Goal: Task Accomplishment & Management: Manage account settings

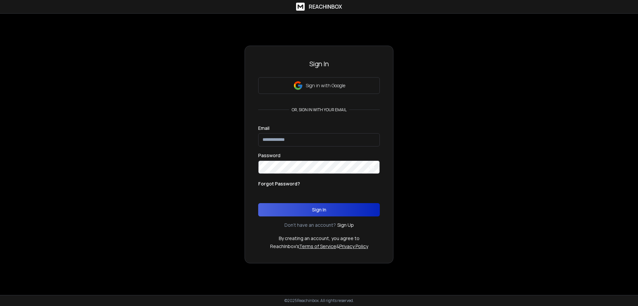
drag, startPoint x: 0, startPoint y: 0, endPoint x: 303, endPoint y: 135, distance: 331.7
click at [303, 135] on input "email" at bounding box center [319, 139] width 122 height 13
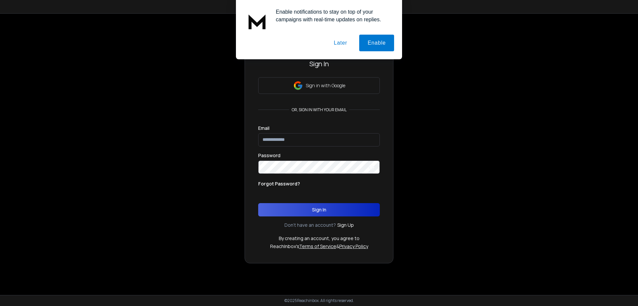
type input "**********"
click at [319, 208] on button "Sign In" at bounding box center [319, 209] width 122 height 13
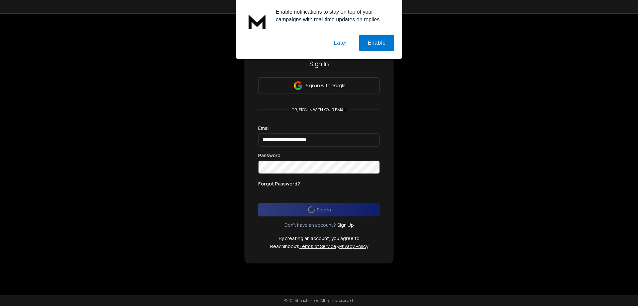
click at [340, 42] on button "Later" at bounding box center [340, 43] width 30 height 17
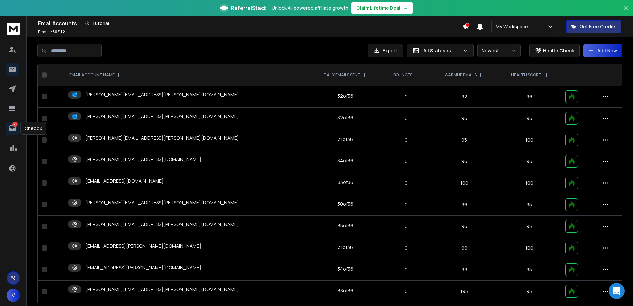
click at [13, 126] on p "4" at bounding box center [14, 123] width 5 height 5
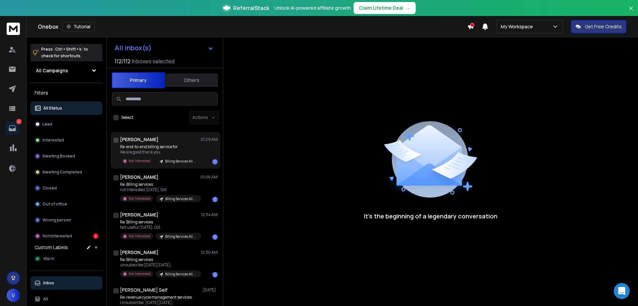
click at [162, 144] on p "Re: end-to-end billing service for" at bounding box center [160, 146] width 80 height 5
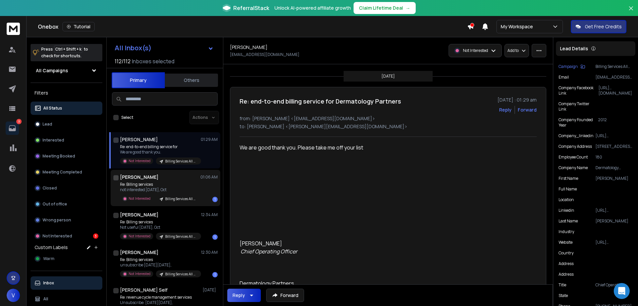
click at [167, 180] on div "Ryan Bennion 01:06 AM Re: Billing services not interested On Wed, Oct Not Inter…" at bounding box center [169, 188] width 98 height 28
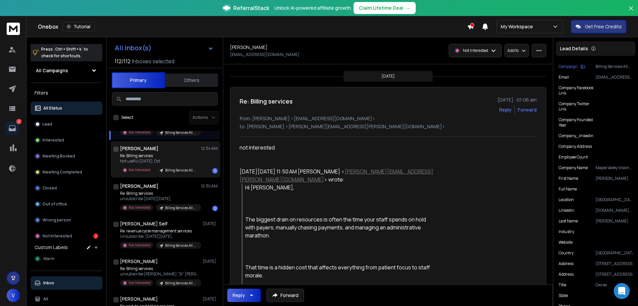
scroll to position [66, 0]
click at [160, 150] on div "Manya Ellenberg 12:34 AM" at bounding box center [169, 148] width 98 height 7
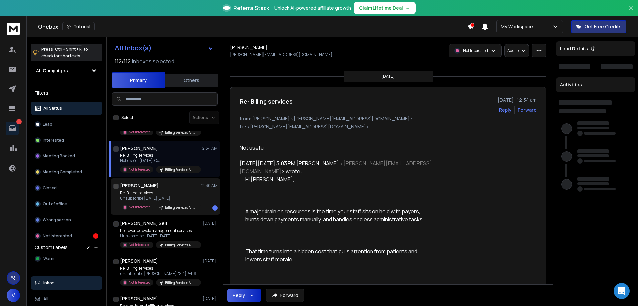
click at [170, 195] on p "Re: Billing services" at bounding box center [160, 192] width 80 height 5
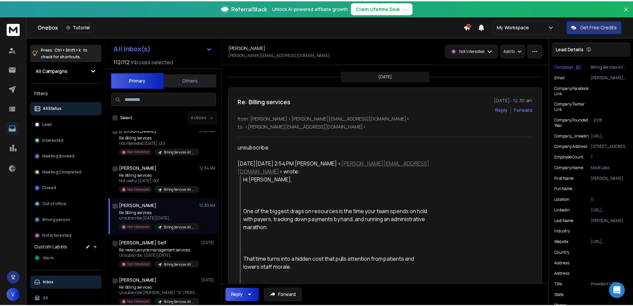
scroll to position [0, 0]
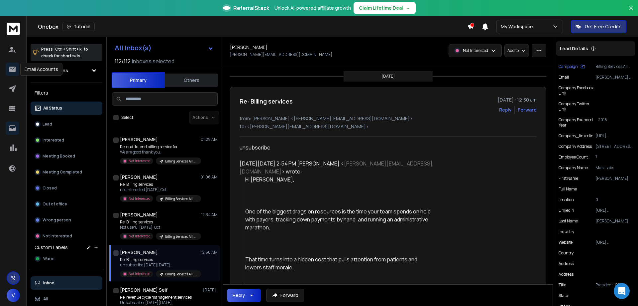
click at [12, 71] on icon at bounding box center [12, 68] width 7 height 5
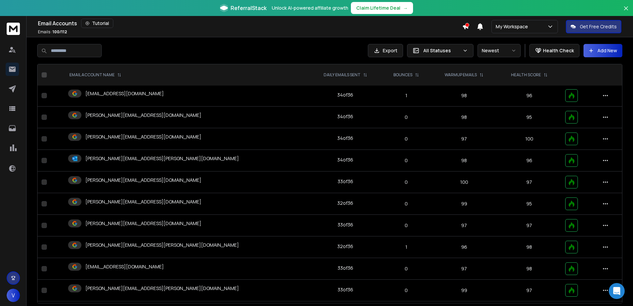
scroll to position [1112, 0]
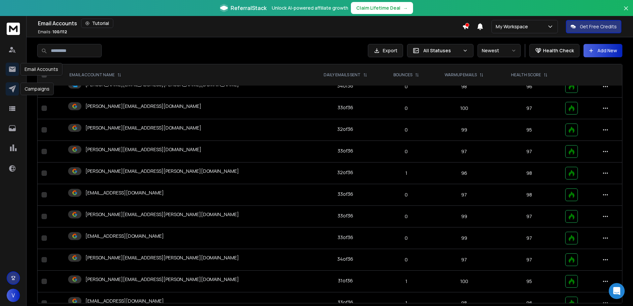
click at [15, 88] on icon at bounding box center [12, 89] width 8 height 8
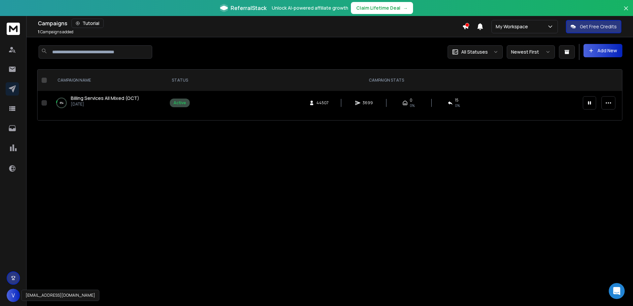
click at [13, 295] on span "V" at bounding box center [13, 294] width 13 height 13
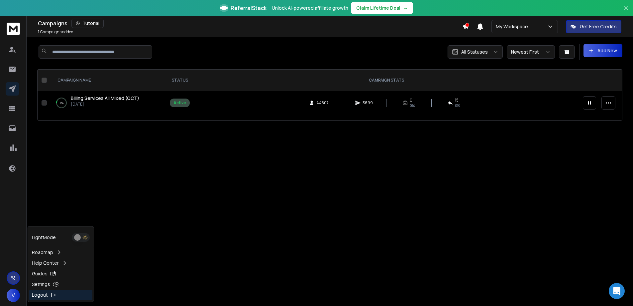
click at [52, 292] on icon at bounding box center [54, 295] width 6 height 6
